Goal: Task Accomplishment & Management: Manage account settings

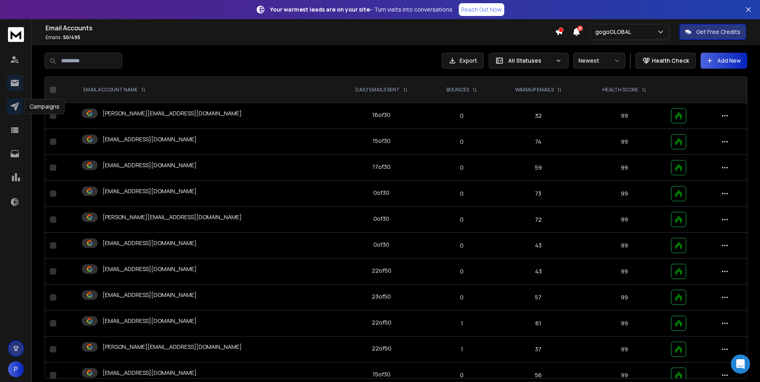
click at [18, 110] on icon at bounding box center [15, 107] width 10 height 10
click at [12, 106] on icon at bounding box center [14, 106] width 8 height 8
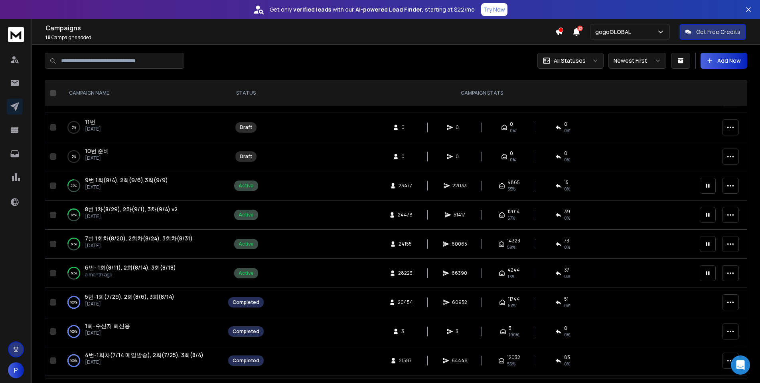
scroll to position [80, 0]
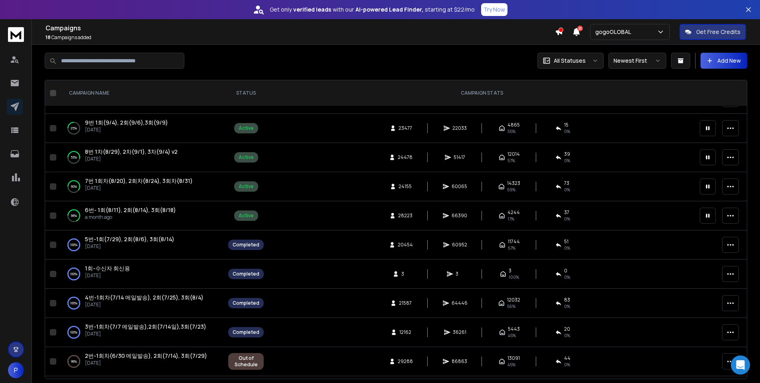
click at [170, 214] on link "6번- 1회(8/11), 2회(8/14), 3회(8/18)" at bounding box center [130, 210] width 91 height 8
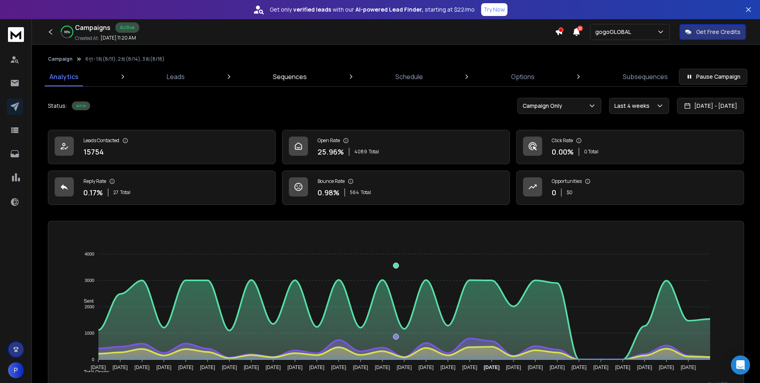
click at [291, 78] on p "Sequences" at bounding box center [290, 77] width 34 height 10
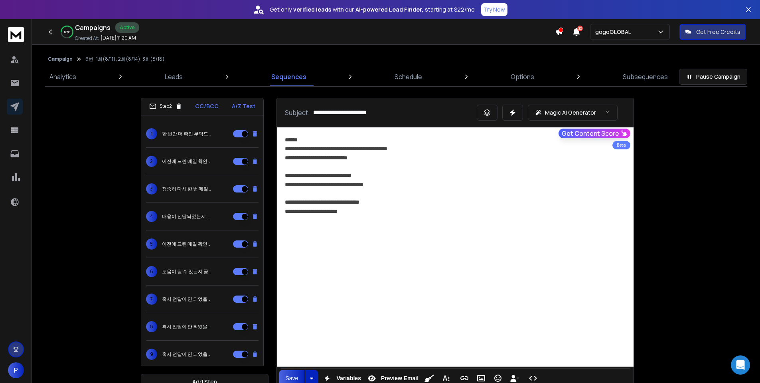
scroll to position [2794, 0]
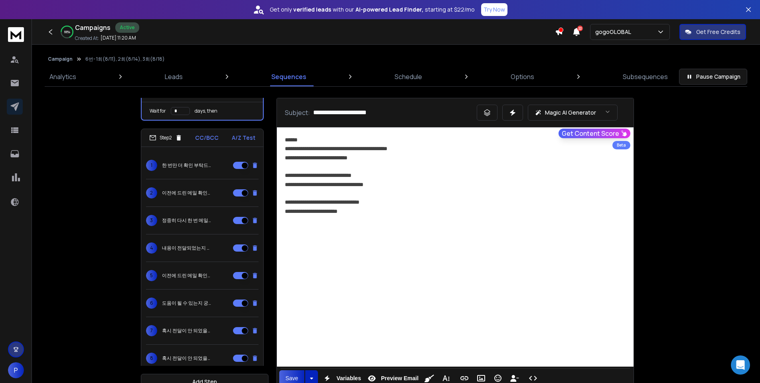
drag, startPoint x: 180, startPoint y: 113, endPoint x: 176, endPoint y: 113, distance: 4.4
click at [176, 113] on input "*" at bounding box center [180, 111] width 19 height 8
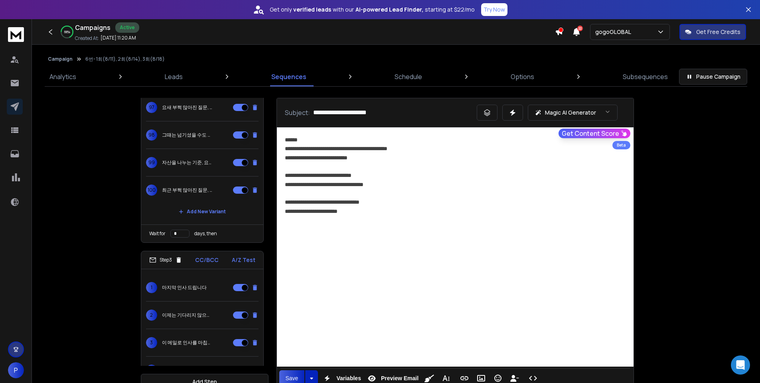
scroll to position [5507, 0]
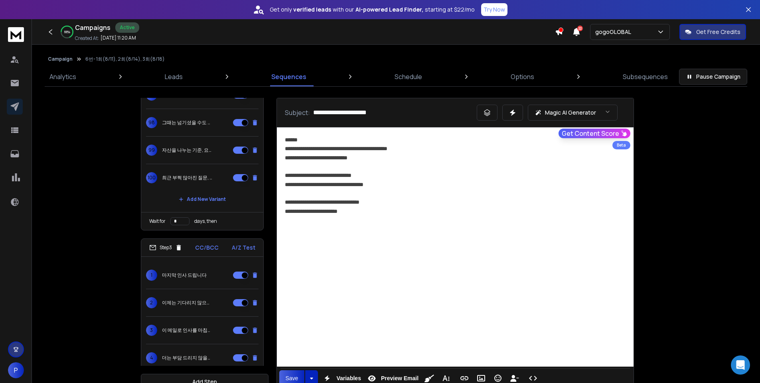
type input "*"
drag, startPoint x: 179, startPoint y: 223, endPoint x: 174, endPoint y: 222, distance: 5.2
click at [174, 222] on input "*" at bounding box center [179, 221] width 19 height 8
type input "*"
type input "**********"
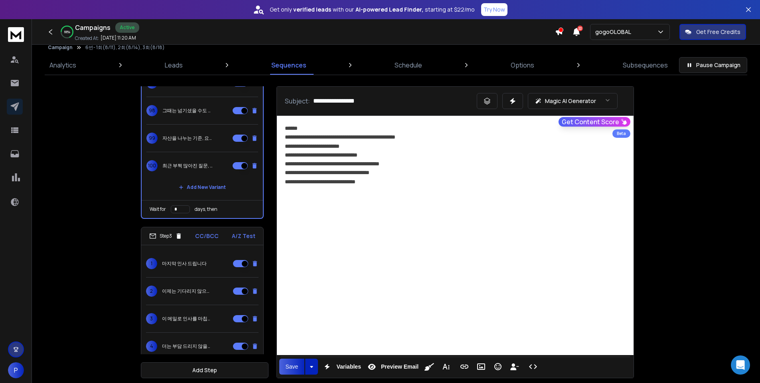
scroll to position [18, 0]
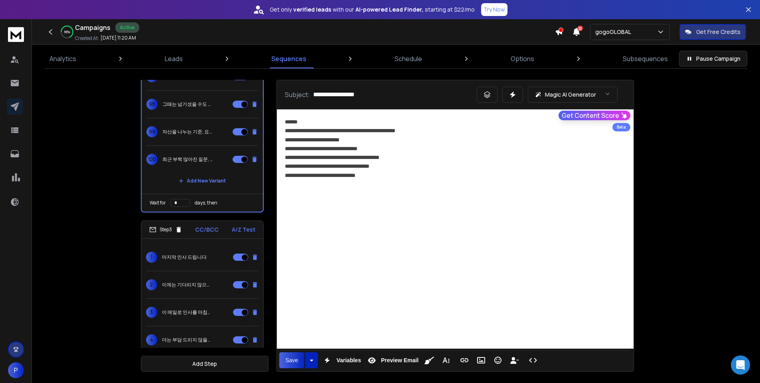
type input "*"
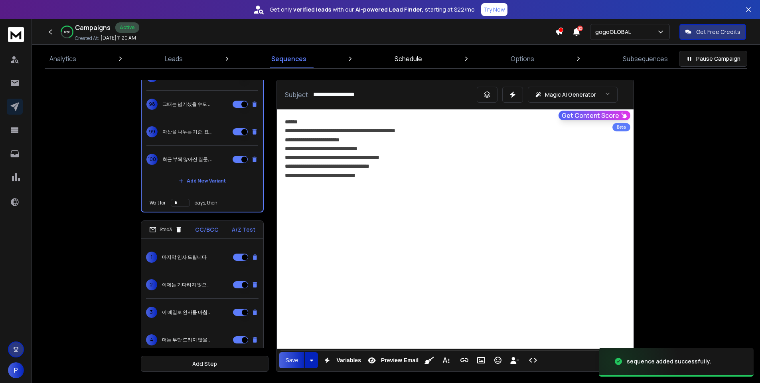
click at [403, 59] on p "Schedule" at bounding box center [409, 59] width 28 height 10
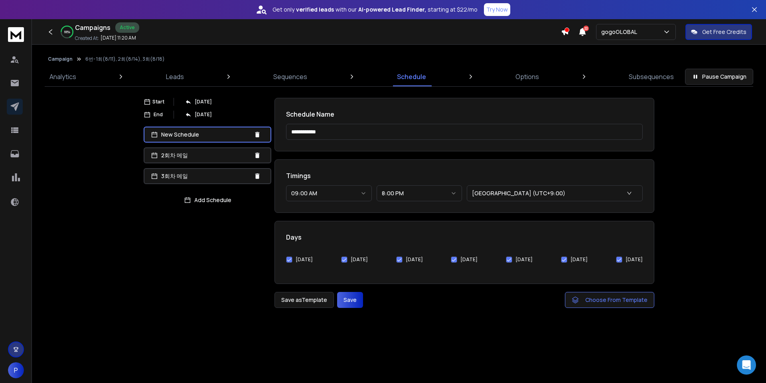
click at [212, 115] on p "[DATE]" at bounding box center [203, 114] width 17 height 6
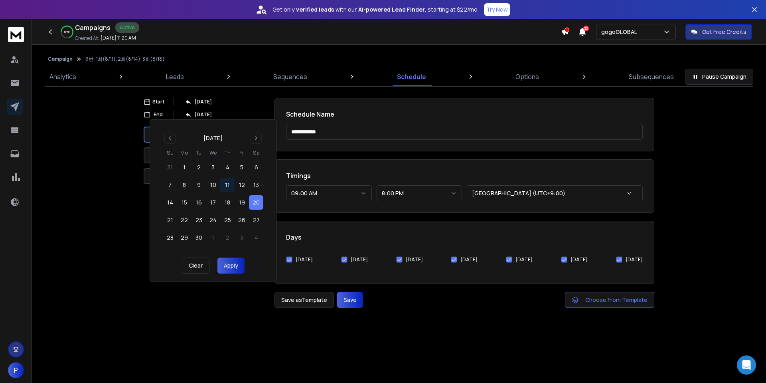
click at [231, 259] on button "Apply" at bounding box center [230, 265] width 27 height 16
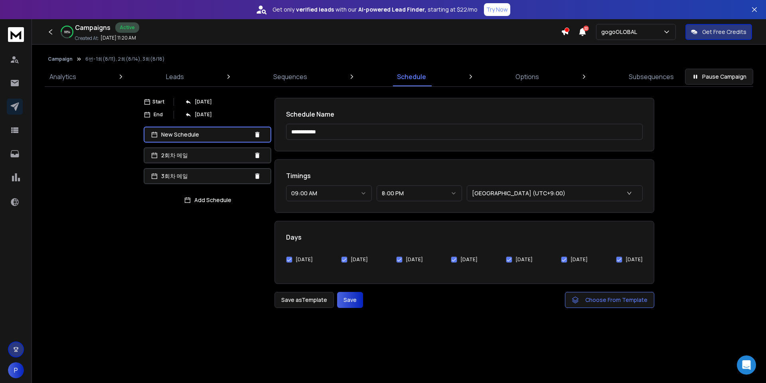
click at [348, 301] on button "Save" at bounding box center [350, 300] width 26 height 16
click at [212, 113] on p "[DATE]" at bounding box center [203, 114] width 17 height 6
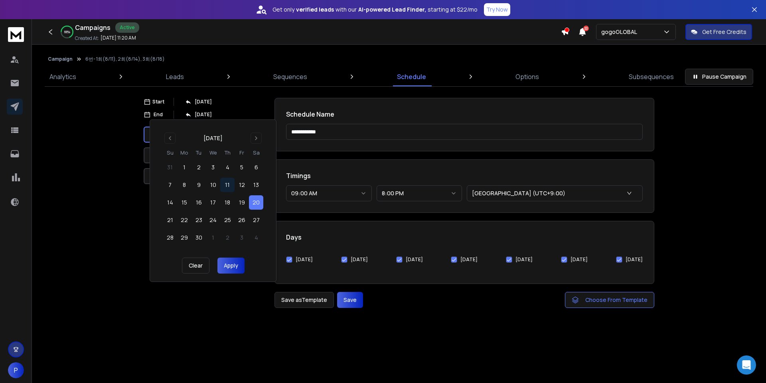
click at [355, 302] on button "Save" at bounding box center [350, 300] width 26 height 16
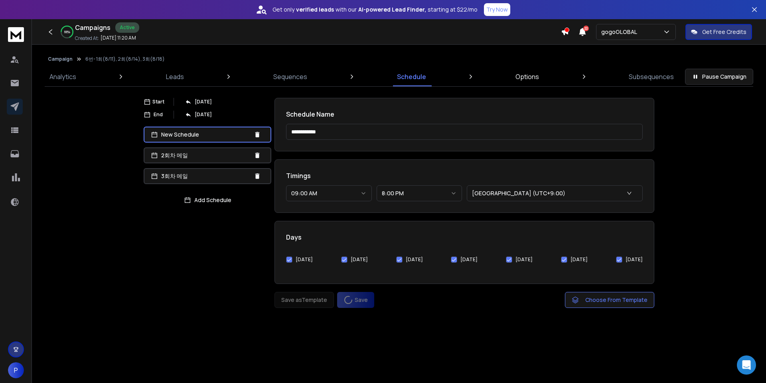
click at [523, 78] on p "Options" at bounding box center [528, 77] width 24 height 10
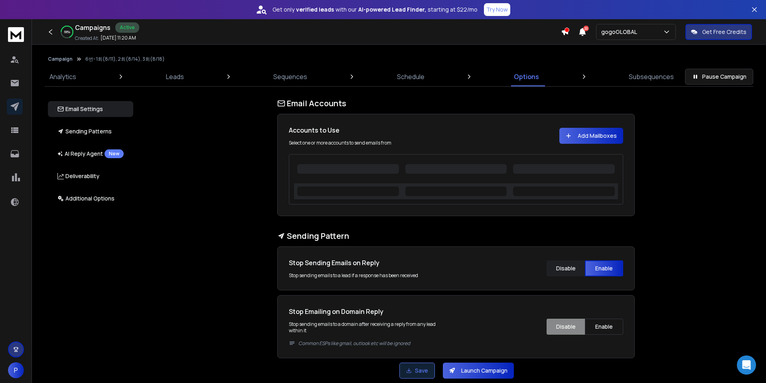
click at [418, 373] on button "Save" at bounding box center [417, 370] width 36 height 16
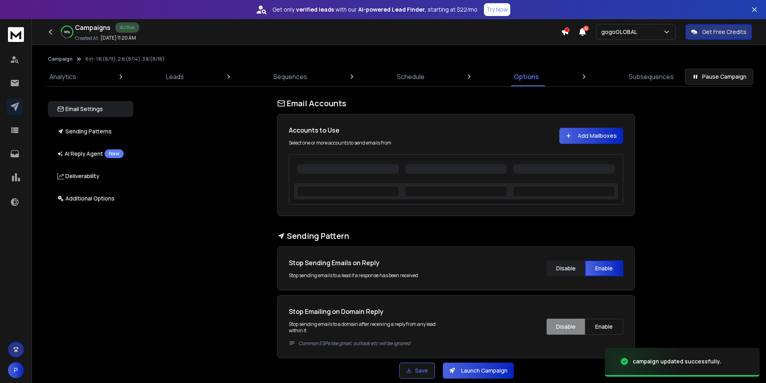
click at [494, 372] on button "Launch Campaign" at bounding box center [478, 370] width 71 height 16
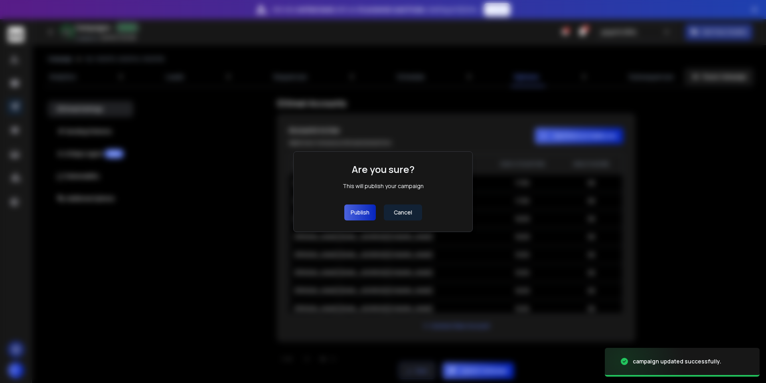
click at [357, 211] on button "Publish" at bounding box center [360, 212] width 32 height 16
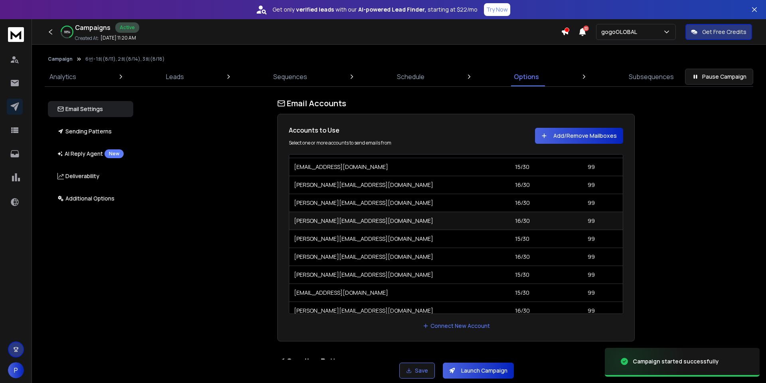
scroll to position [313, 0]
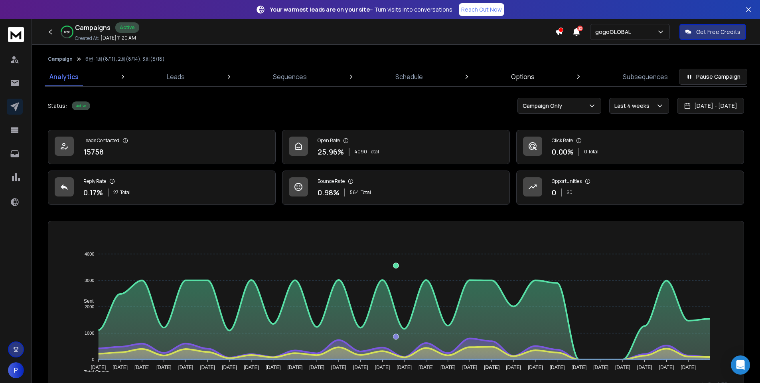
click at [523, 76] on p "Options" at bounding box center [523, 77] width 24 height 10
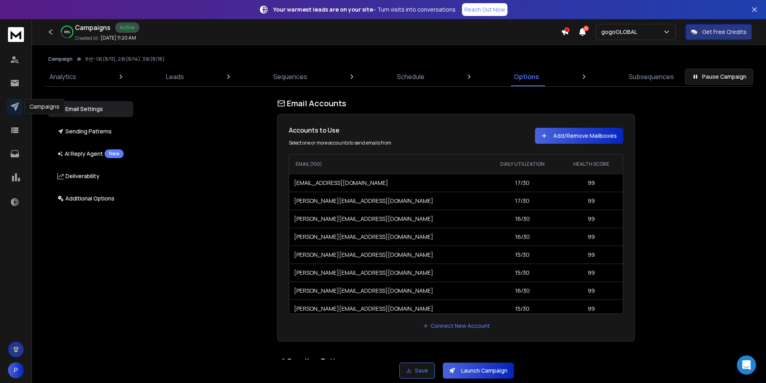
click at [15, 105] on icon at bounding box center [14, 106] width 8 height 8
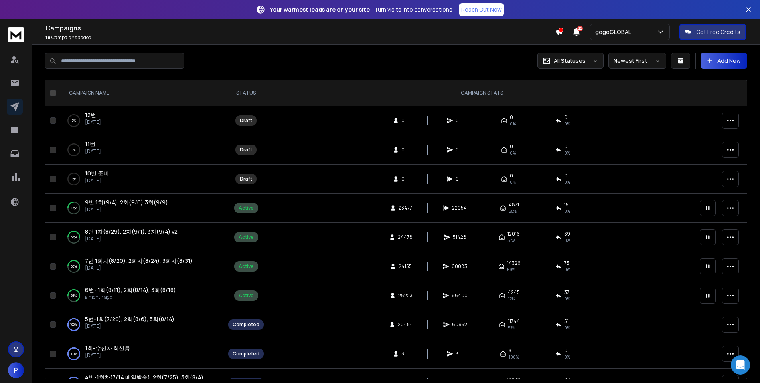
click at [150, 257] on span "7번 1회차(8/20), 2회차(8/24), 3회차(8/31)" at bounding box center [139, 261] width 108 height 8
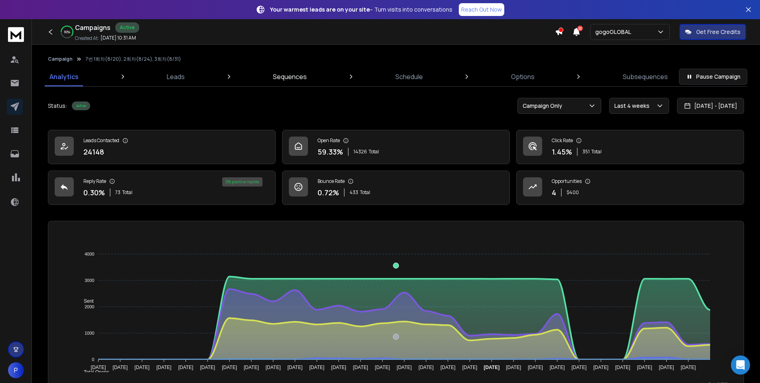
click at [292, 78] on p "Sequences" at bounding box center [290, 77] width 34 height 10
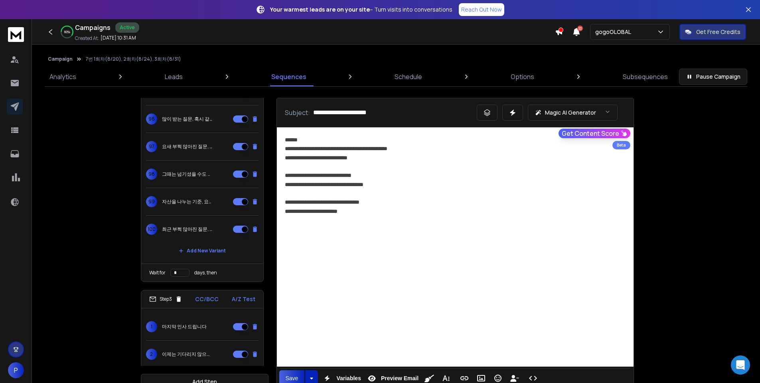
scroll to position [5467, 0]
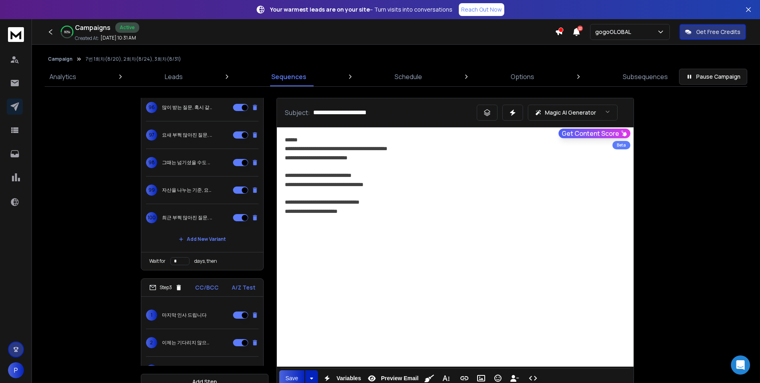
drag, startPoint x: 182, startPoint y: 263, endPoint x: 187, endPoint y: 262, distance: 5.6
click at [167, 262] on div "Wait for * days, then" at bounding box center [202, 261] width 122 height 18
type input "**********"
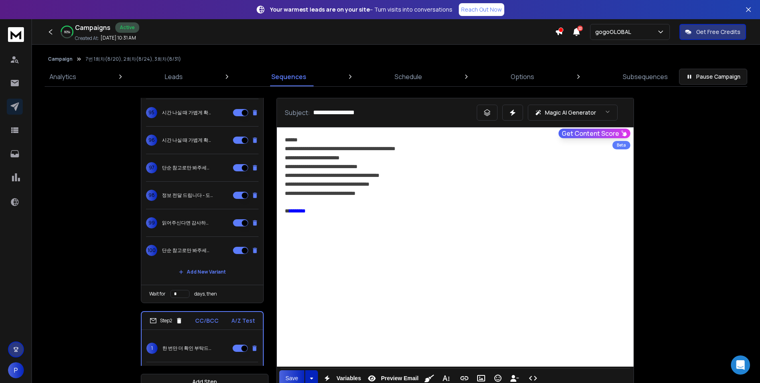
scroll to position [2594, 0]
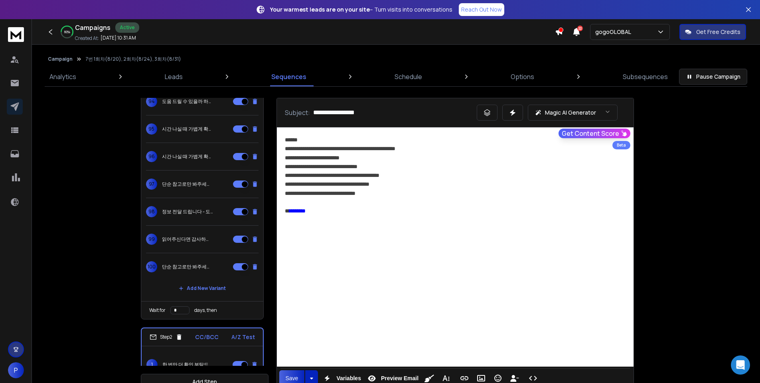
type input "*"
drag, startPoint x: 180, startPoint y: 310, endPoint x: 196, endPoint y: 309, distance: 16.4
click at [180, 310] on input "*" at bounding box center [179, 310] width 19 height 8
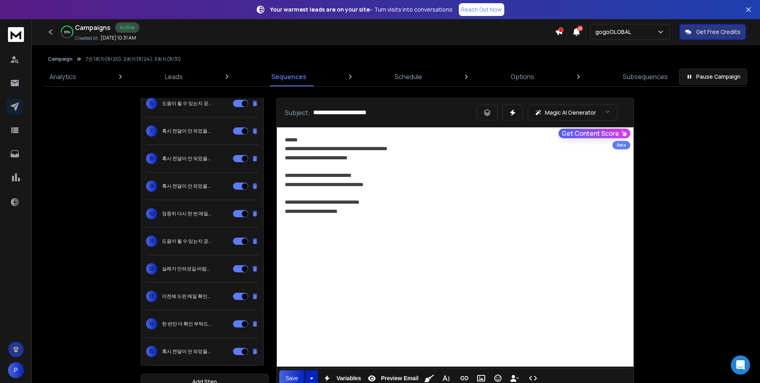
scroll to position [3113, 0]
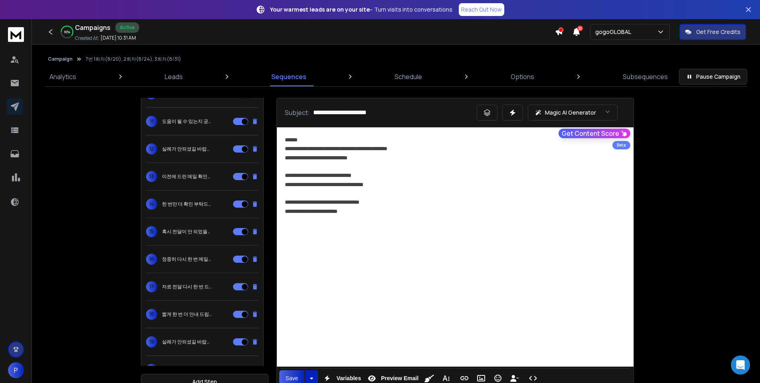
type input "**********"
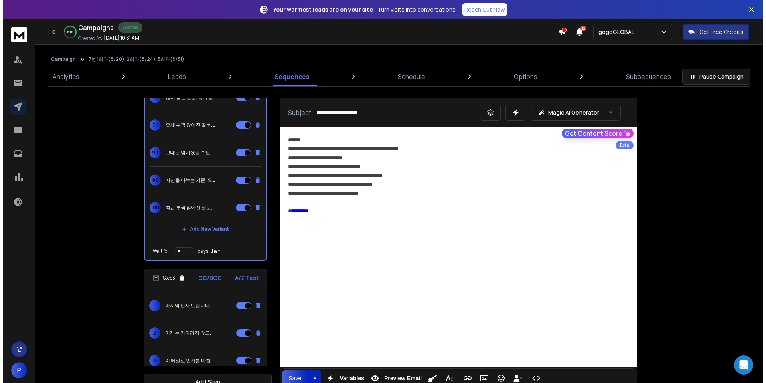
scroll to position [5547, 0]
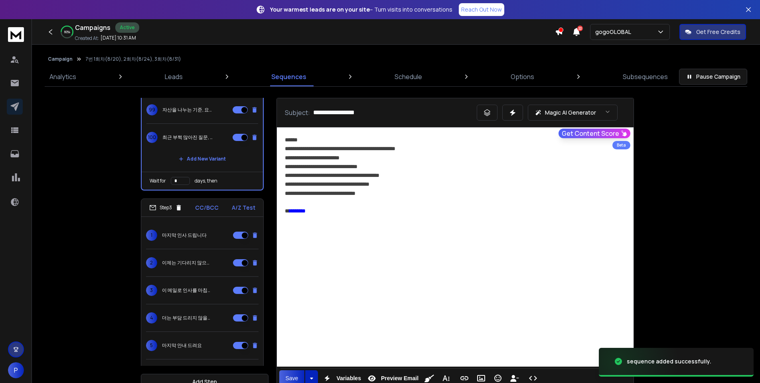
click at [440, 77] on div "Analytics Leads Sequences Schedule Options Subsequences" at bounding box center [359, 76] width 628 height 19
click at [420, 78] on p "Schedule" at bounding box center [409, 77] width 28 height 10
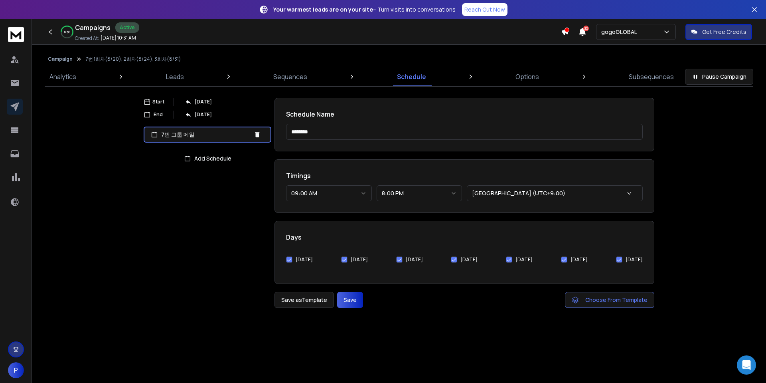
click at [350, 301] on button "Save" at bounding box center [350, 300] width 26 height 16
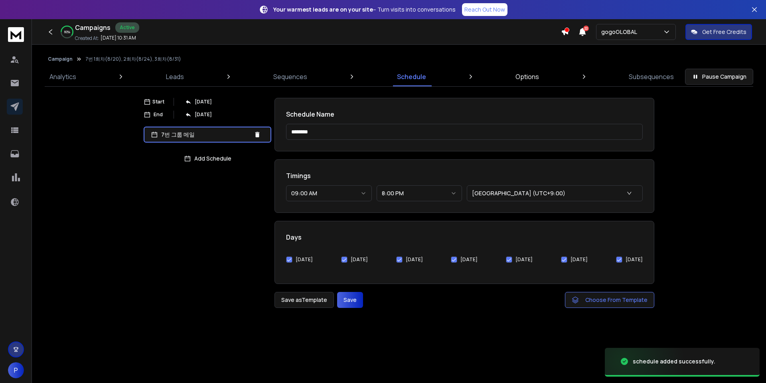
click at [535, 75] on p "Options" at bounding box center [528, 77] width 24 height 10
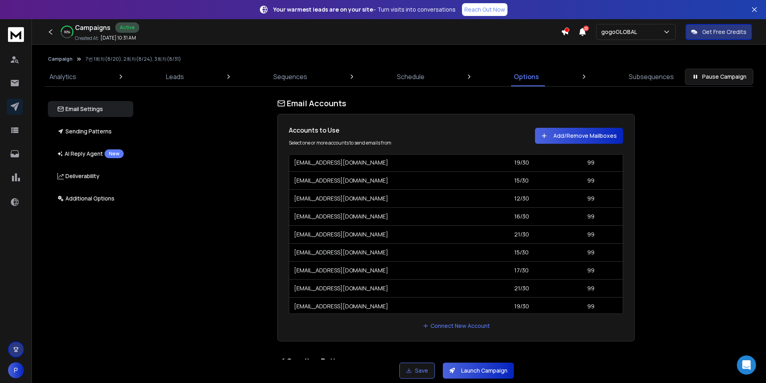
scroll to position [80, 0]
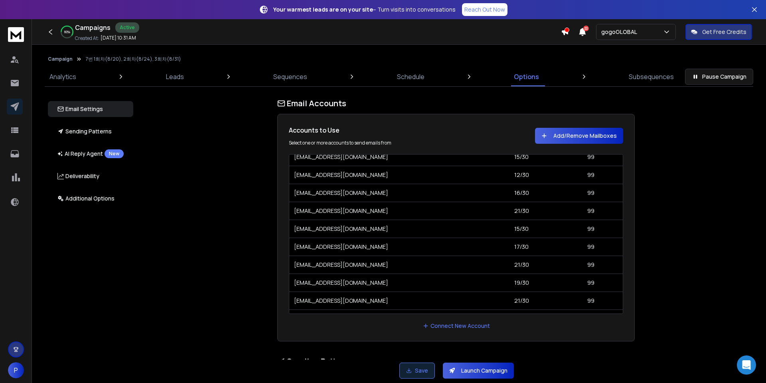
click at [419, 378] on button "Save" at bounding box center [417, 370] width 36 height 16
click at [492, 372] on button "Launch Campaign" at bounding box center [478, 370] width 71 height 16
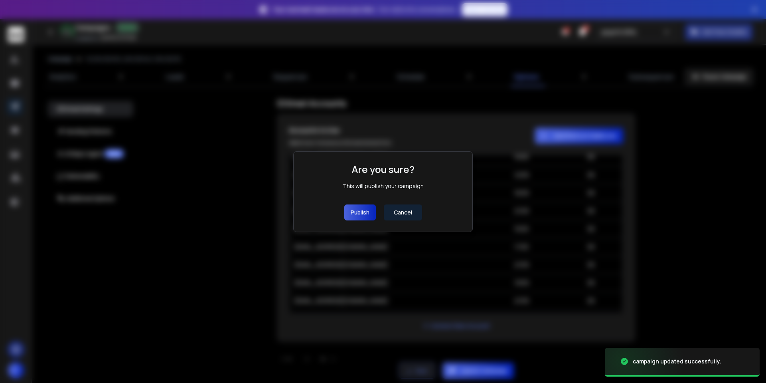
click at [362, 216] on button "Publish" at bounding box center [360, 212] width 32 height 16
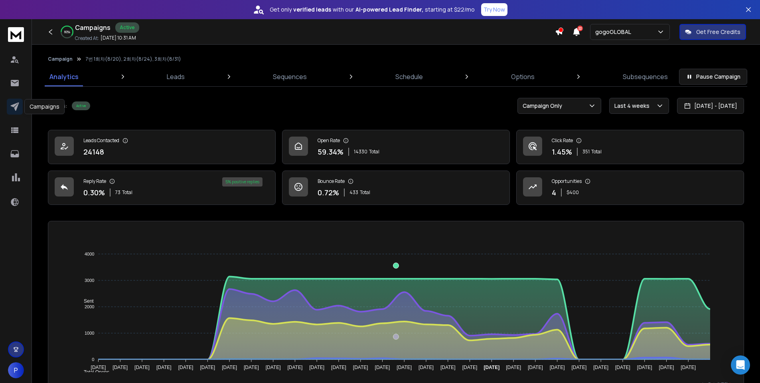
click at [12, 107] on icon at bounding box center [15, 107] width 10 height 10
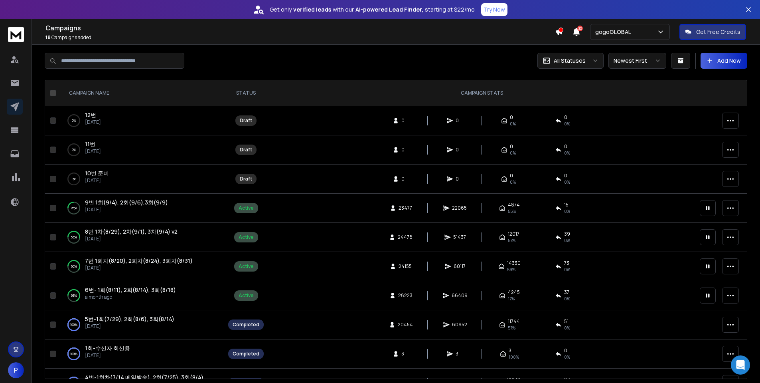
click at [112, 231] on span "8번 1차(8/29), 2차(9/1), 3차(9/4) v2" at bounding box center [131, 231] width 93 height 8
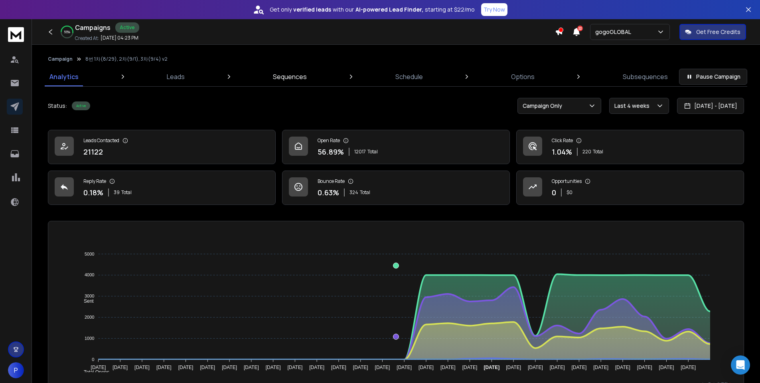
click at [301, 76] on p "Sequences" at bounding box center [290, 77] width 34 height 10
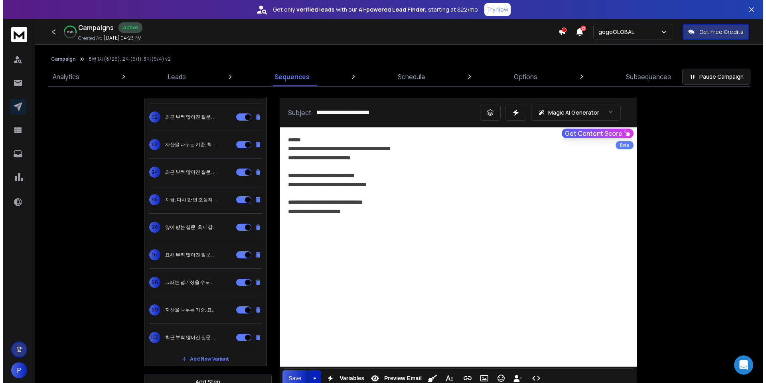
scroll to position [5507, 0]
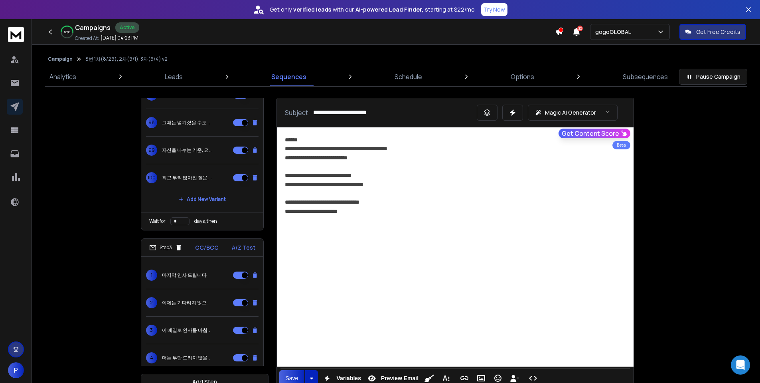
drag, startPoint x: 182, startPoint y: 221, endPoint x: 202, endPoint y: 220, distance: 20.4
click at [173, 222] on input "*" at bounding box center [179, 221] width 19 height 8
type input "**********"
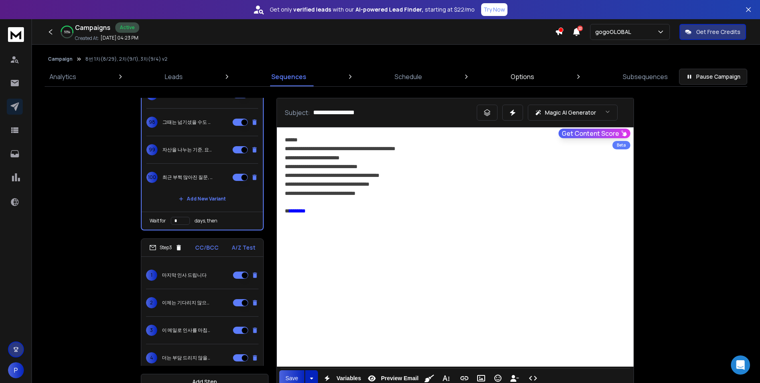
click at [525, 77] on p "Options" at bounding box center [523, 77] width 24 height 10
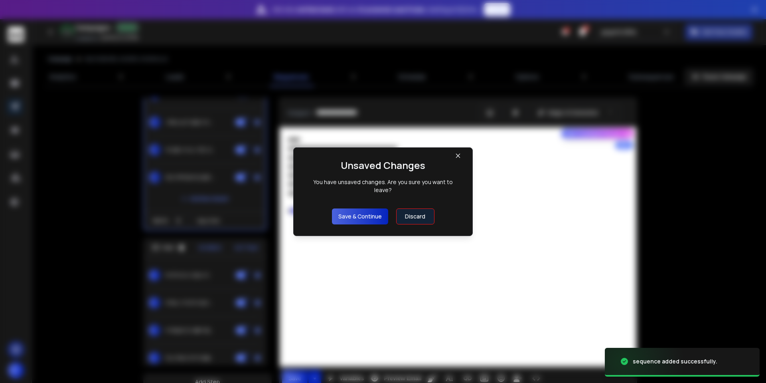
click at [457, 158] on icon at bounding box center [458, 155] width 6 height 6
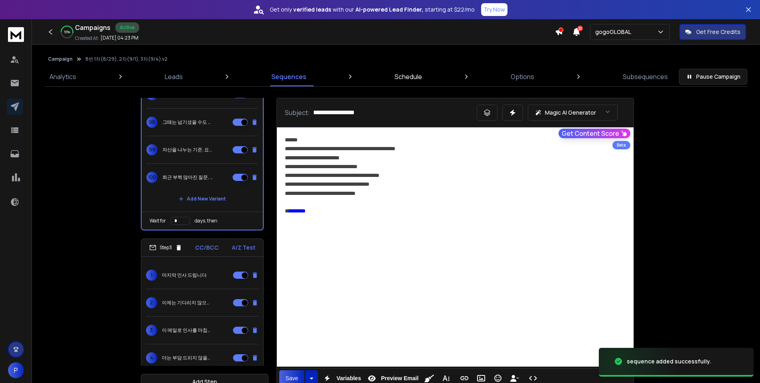
click at [411, 72] on p "Schedule" at bounding box center [409, 77] width 28 height 10
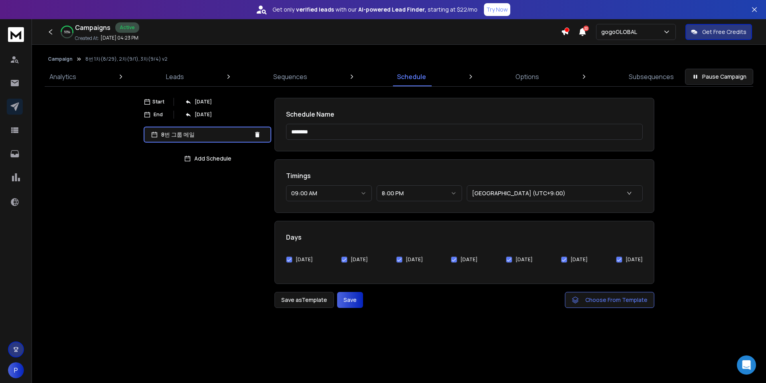
click at [212, 115] on p "Mon Sep 15 2025" at bounding box center [203, 114] width 17 height 6
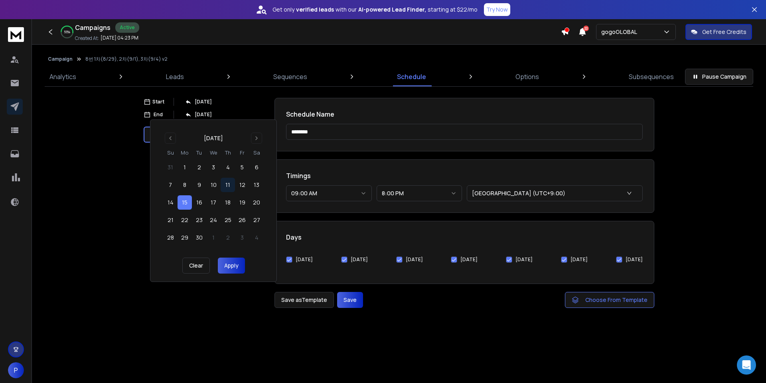
click at [231, 269] on button "Apply" at bounding box center [231, 265] width 27 height 16
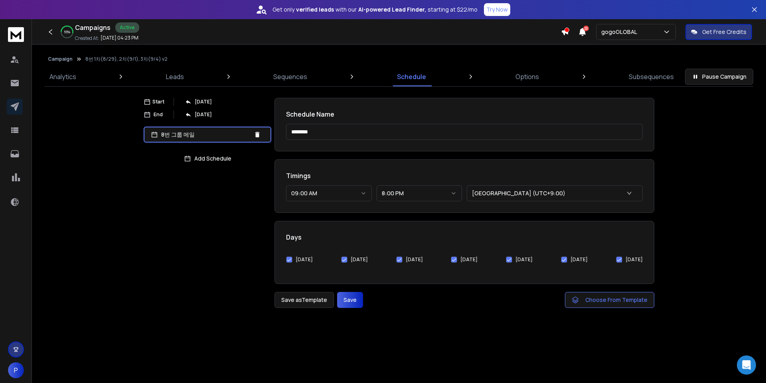
click at [355, 301] on button "Save" at bounding box center [350, 300] width 26 height 16
click at [521, 75] on p "Options" at bounding box center [528, 77] width 24 height 10
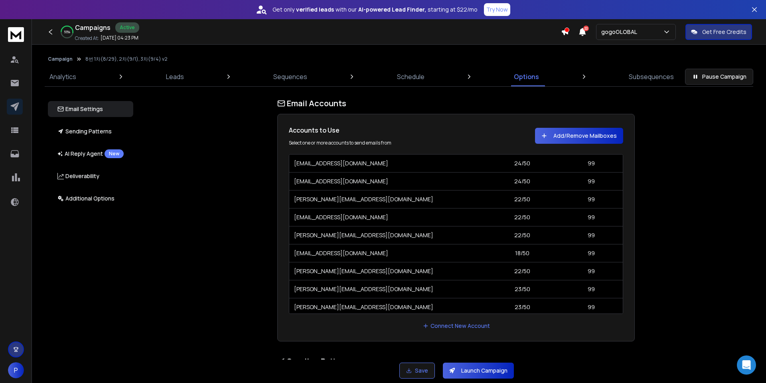
scroll to position [479, 0]
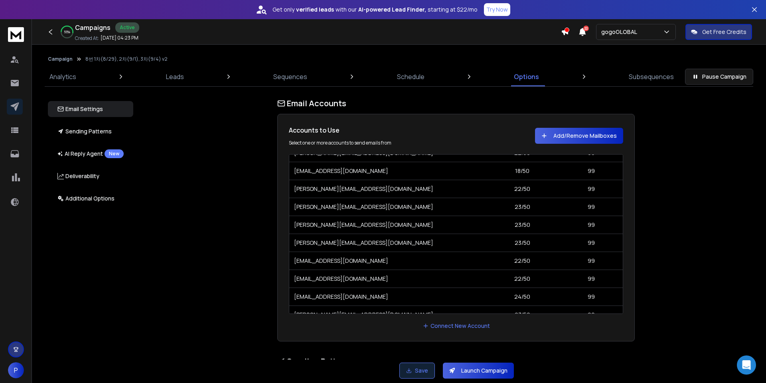
click at [417, 366] on button "Save" at bounding box center [417, 370] width 36 height 16
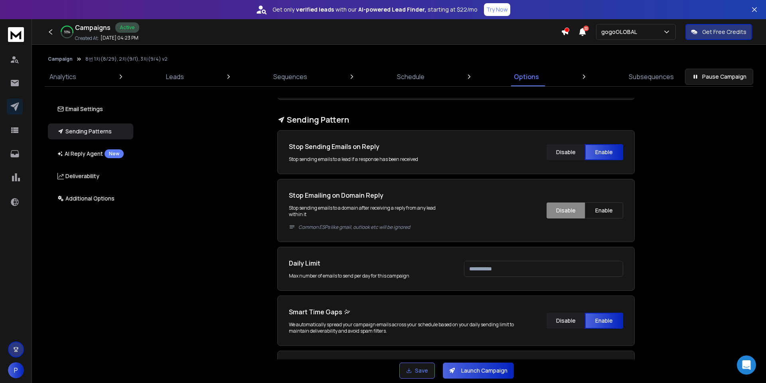
scroll to position [279, 0]
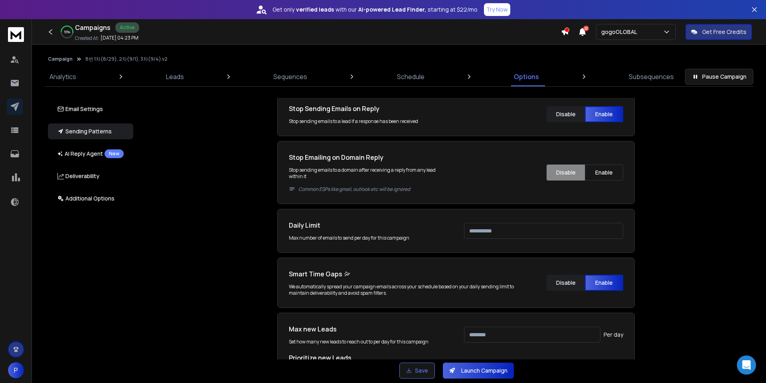
drag, startPoint x: 483, startPoint y: 233, endPoint x: 456, endPoint y: 228, distance: 27.6
click at [456, 228] on div "Daily Limit Max number of emails to send per day for this campaign ****" at bounding box center [456, 230] width 334 height 21
click at [468, 229] on input "****" at bounding box center [543, 231] width 159 height 16
click at [465, 231] on input "****" at bounding box center [543, 231] width 159 height 16
type input "****"
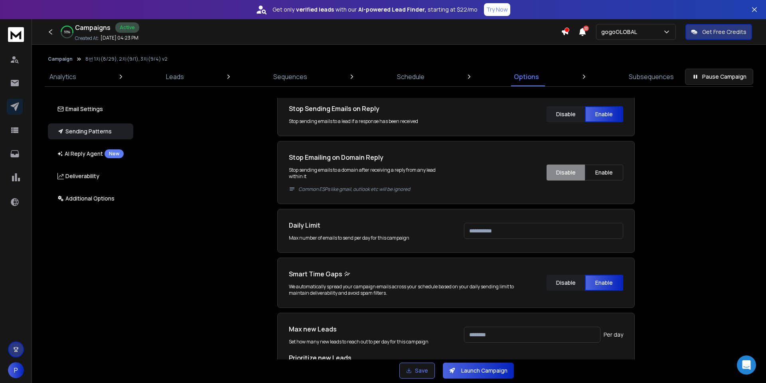
click at [467, 334] on input "****" at bounding box center [532, 334] width 136 height 16
type input "****"
click at [419, 373] on button "Save" at bounding box center [417, 370] width 36 height 16
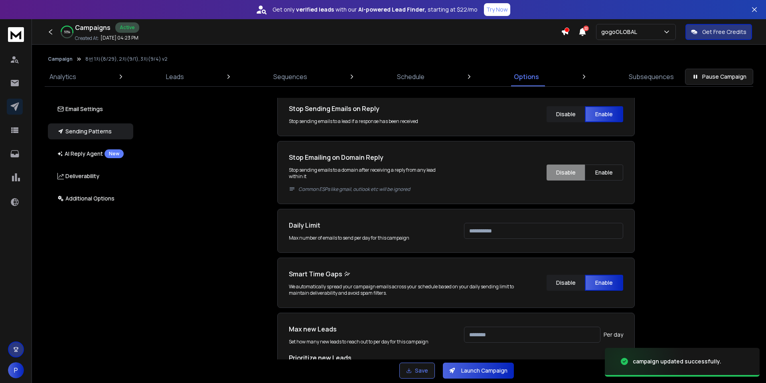
click at [481, 370] on button "Launch Campaign" at bounding box center [478, 370] width 71 height 16
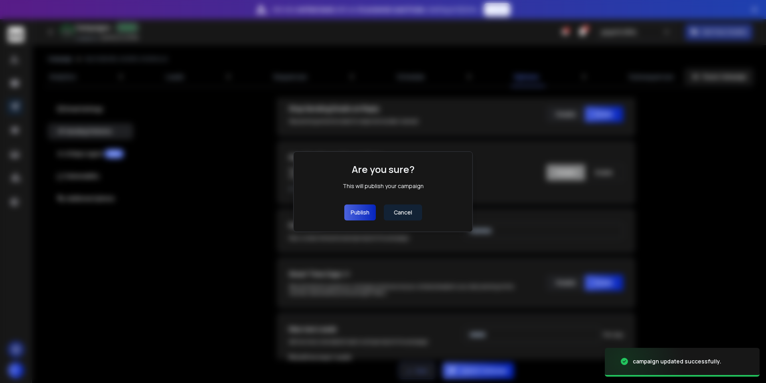
click at [360, 213] on button "Publish" at bounding box center [360, 212] width 32 height 16
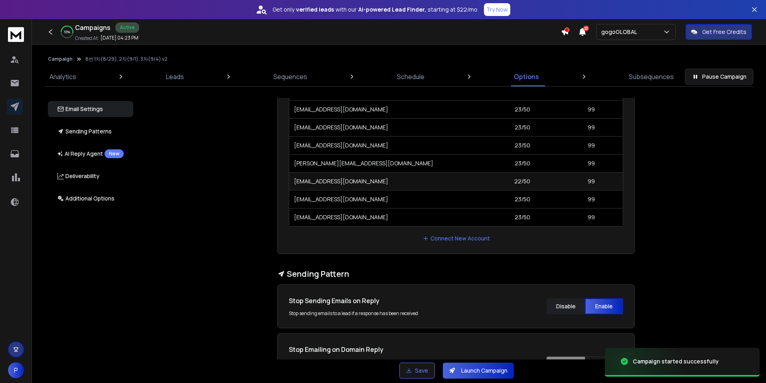
scroll to position [0, 0]
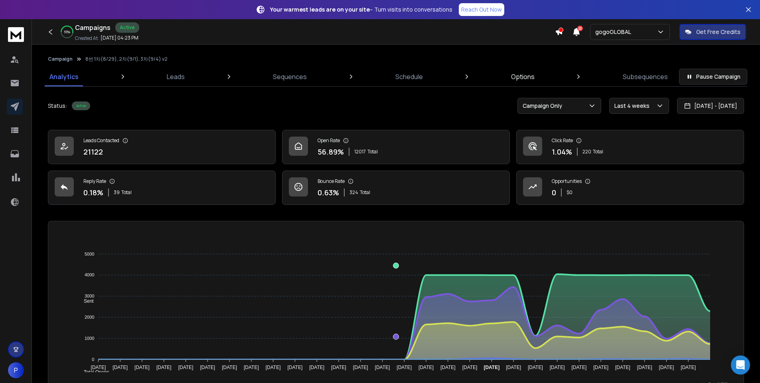
click at [524, 74] on p "Options" at bounding box center [523, 77] width 24 height 10
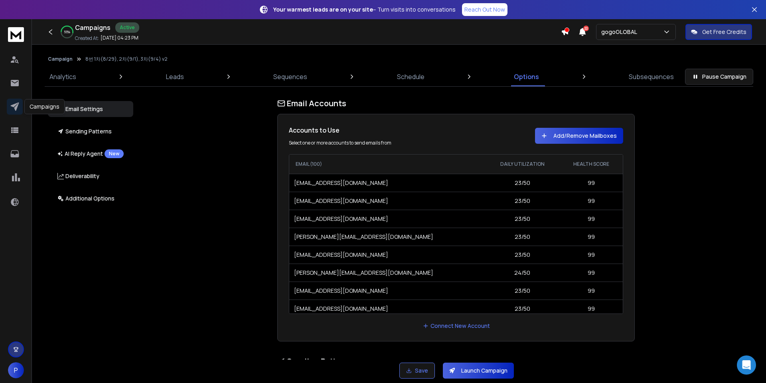
click at [13, 106] on icon at bounding box center [14, 106] width 8 height 8
